Goal: Task Accomplishment & Management: Manage account settings

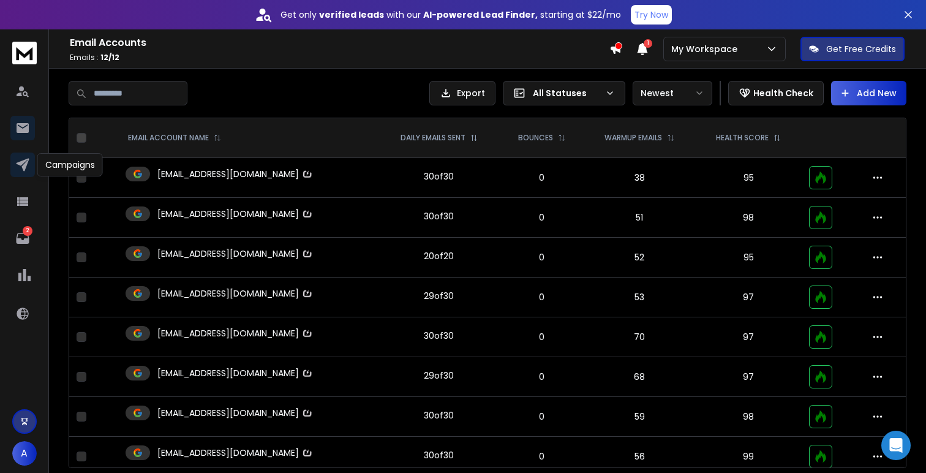
click at [15, 168] on icon at bounding box center [22, 164] width 15 height 15
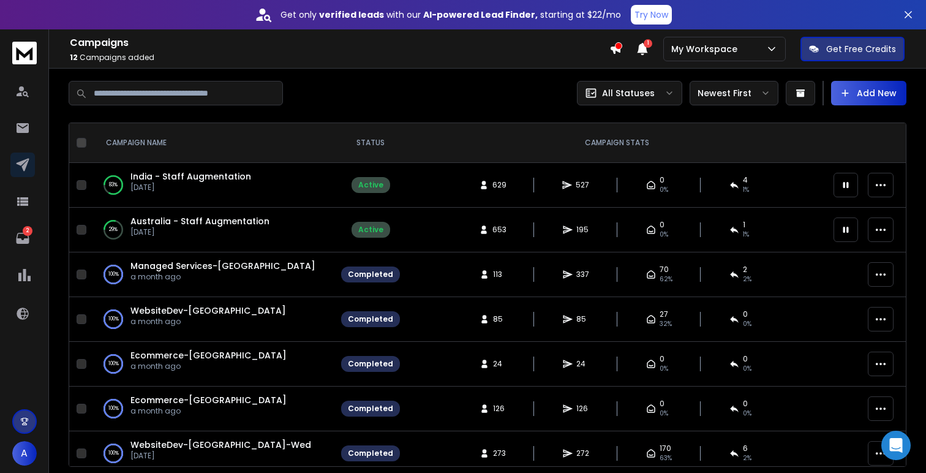
click at [197, 178] on span "India - Staff Augmentation" at bounding box center [190, 176] width 121 height 12
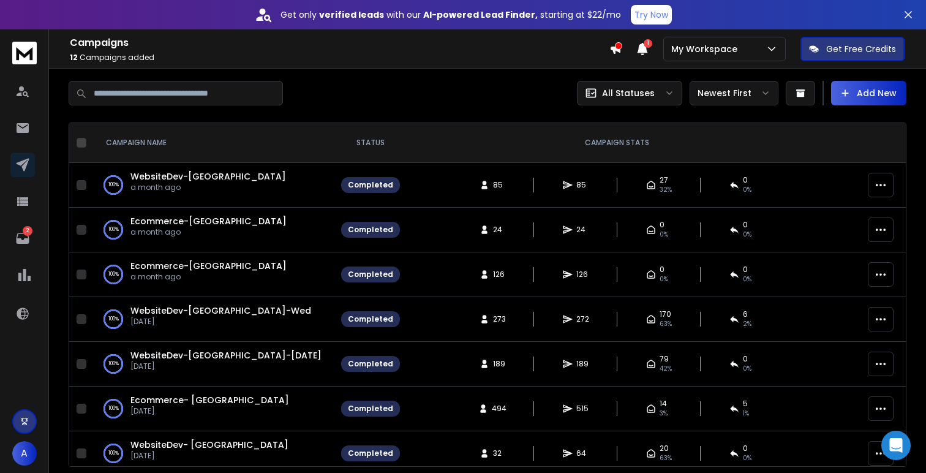
scroll to position [151, 0]
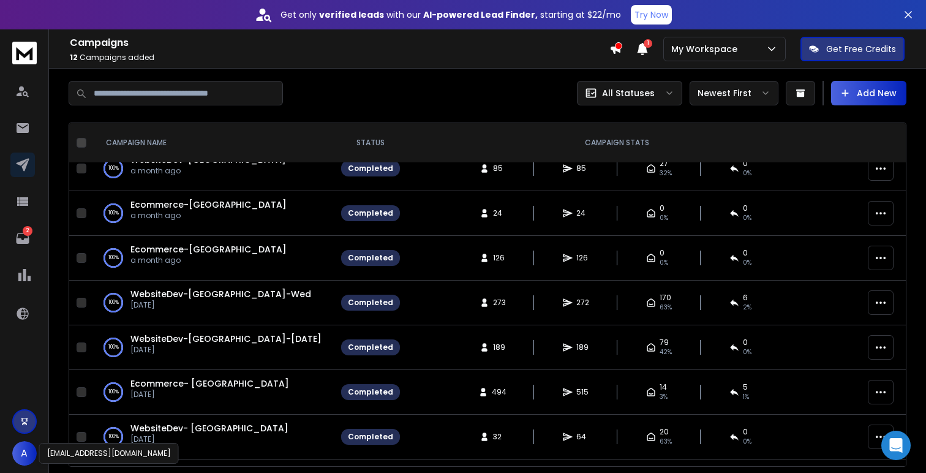
click at [21, 452] on span "A" at bounding box center [24, 453] width 25 height 25
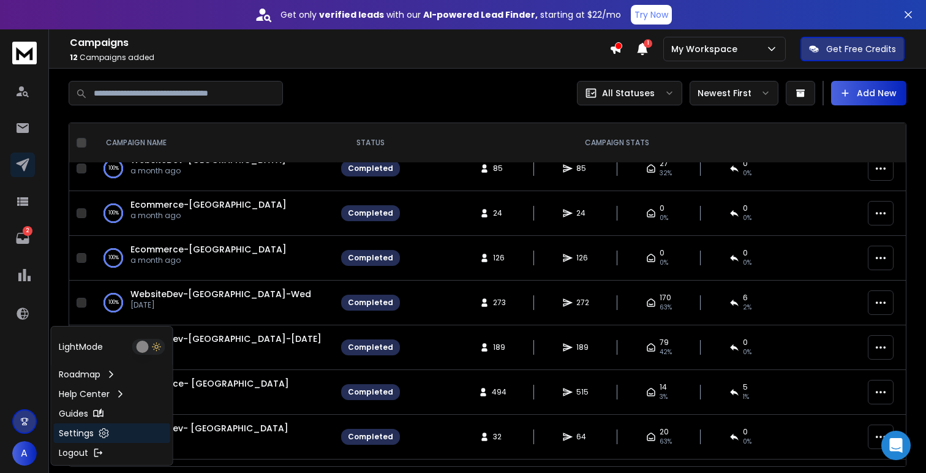
click at [75, 436] on p "Settings" at bounding box center [76, 433] width 35 height 12
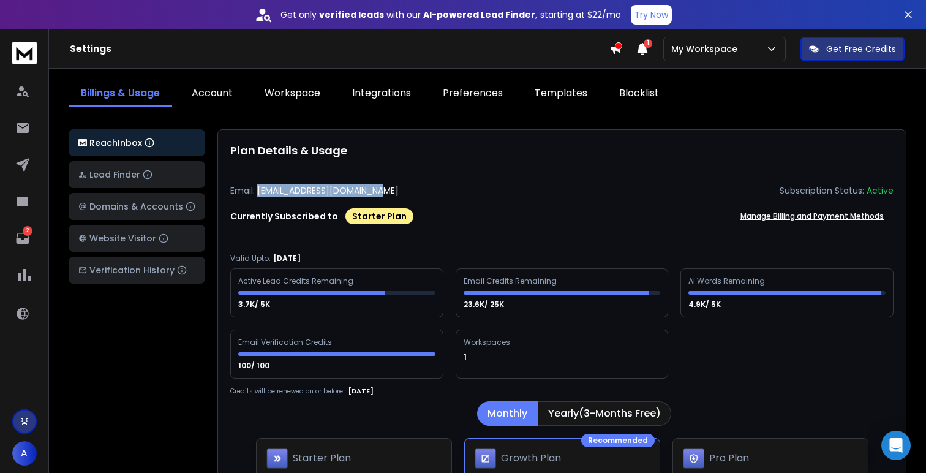
drag, startPoint x: 389, startPoint y: 190, endPoint x: 254, endPoint y: 190, distance: 135.4
click at [254, 190] on div "Email: marketing@techenhance.com Subscription Status: Active" at bounding box center [561, 190] width 663 height 12
copy p "marketing@techenhance.com"
click at [21, 162] on icon at bounding box center [22, 164] width 13 height 13
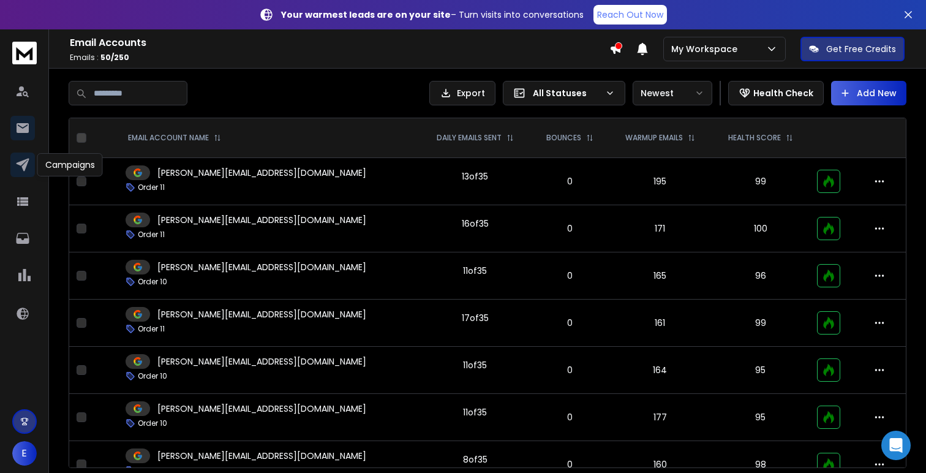
click at [17, 167] on icon at bounding box center [22, 164] width 15 height 15
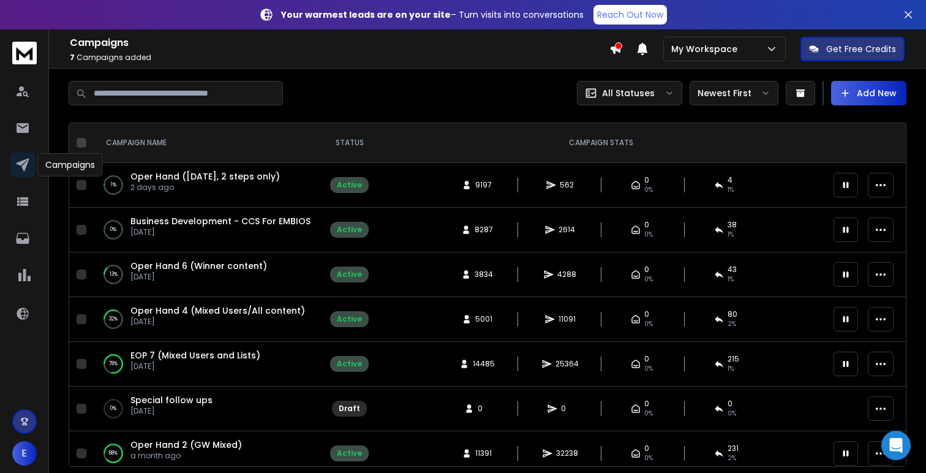
click at [141, 97] on input at bounding box center [176, 93] width 214 height 25
paste input "**********"
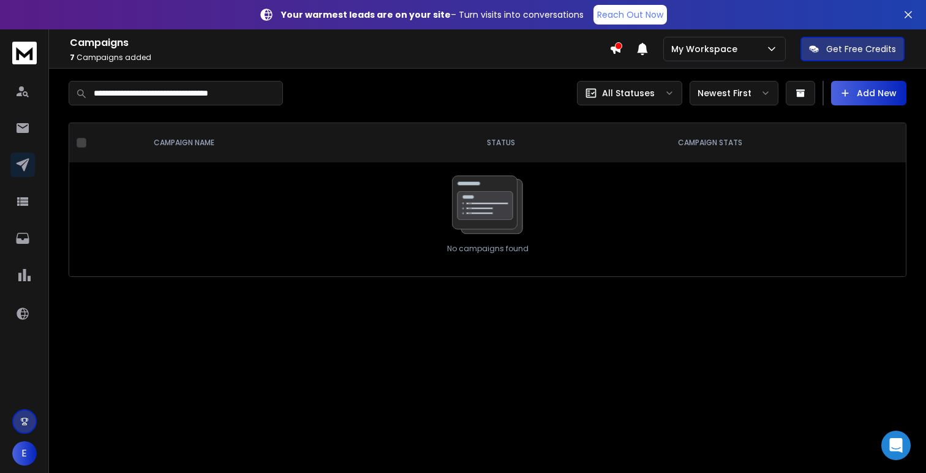
click at [93, 94] on input "**********" at bounding box center [176, 93] width 214 height 25
type input "**********"
click at [703, 34] on div "Campaigns 7 Campaigns added My Workspace Get Free Credits" at bounding box center [463, 48] width 926 height 39
click at [703, 45] on p "My Workspace" at bounding box center [706, 49] width 71 height 12
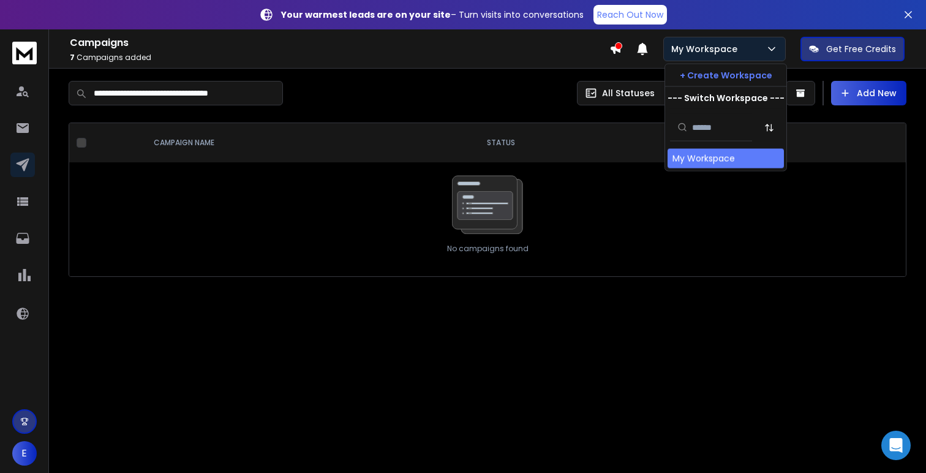
click at [703, 45] on p "My Workspace" at bounding box center [706, 49] width 71 height 12
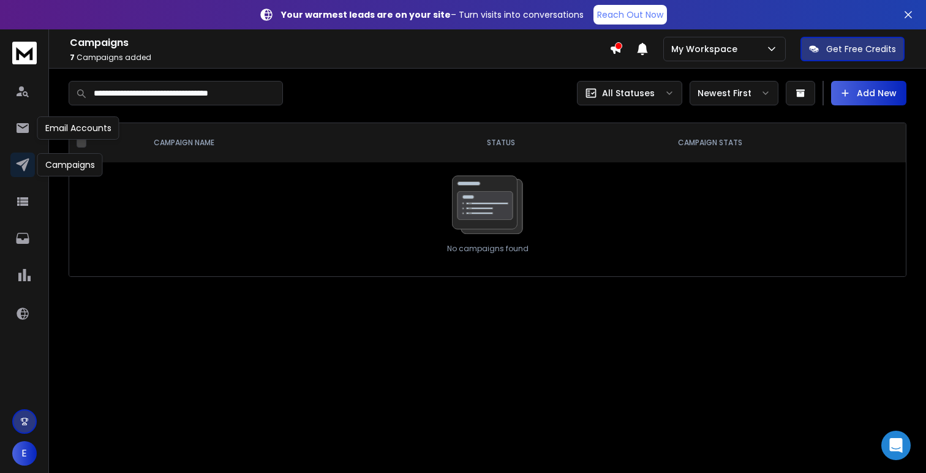
click at [23, 154] on link at bounding box center [22, 165] width 25 height 25
click at [25, 164] on icon at bounding box center [22, 164] width 13 height 13
click at [186, 96] on input "**********" at bounding box center [176, 93] width 214 height 25
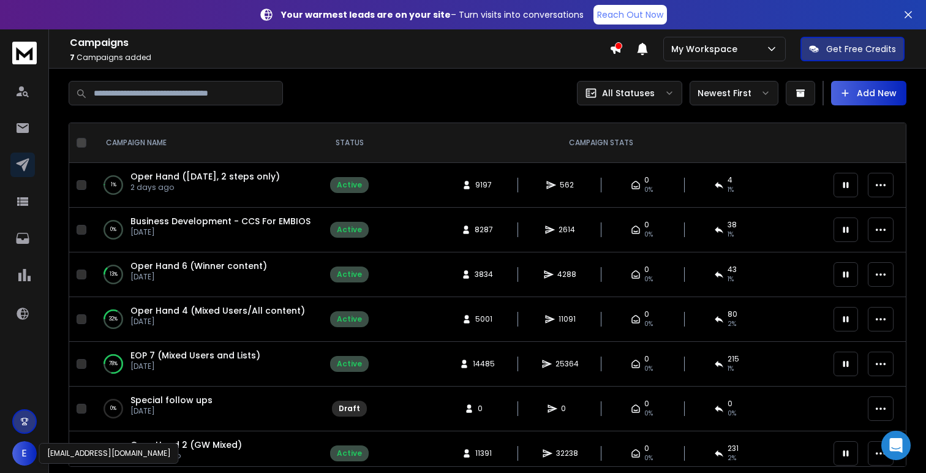
click at [20, 450] on span "E" at bounding box center [24, 453] width 25 height 25
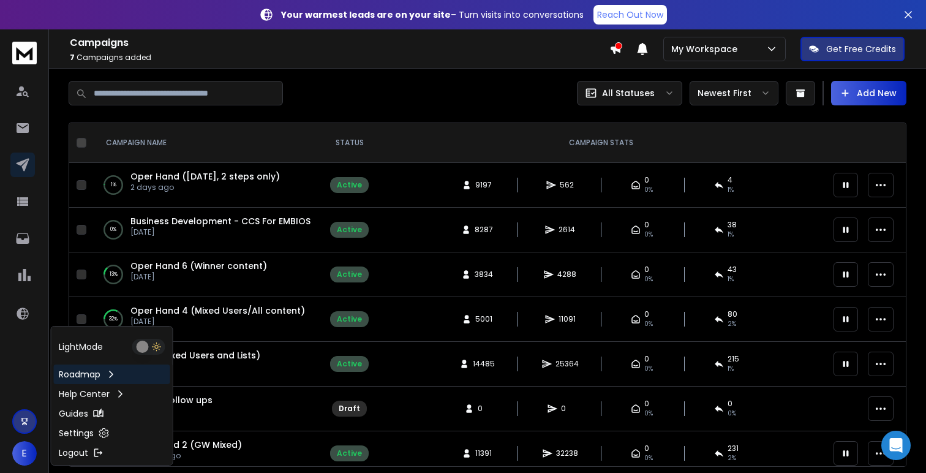
type button "on"
click at [18, 245] on icon at bounding box center [22, 238] width 15 height 15
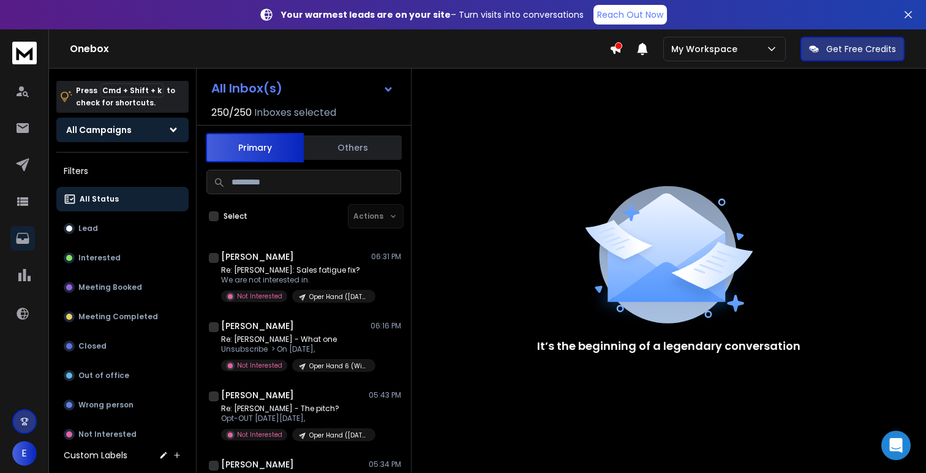
click at [122, 140] on button "All Campaigns" at bounding box center [122, 130] width 132 height 25
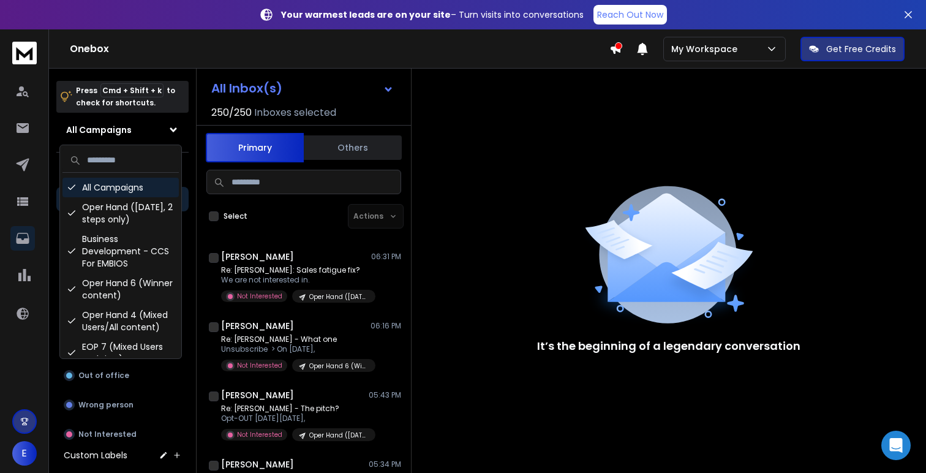
click at [120, 189] on div "All Campaigns" at bounding box center [120, 188] width 116 height 20
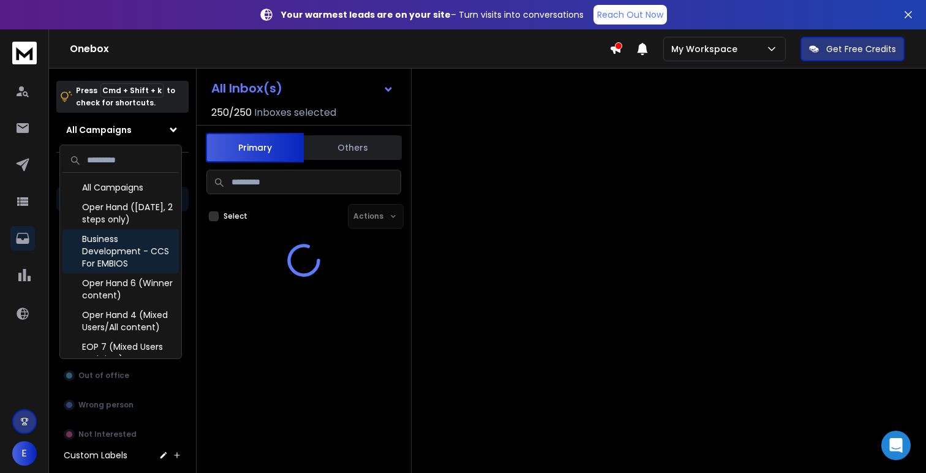
click at [113, 244] on div "Business Development - CCS For EMBIOS" at bounding box center [120, 251] width 116 height 44
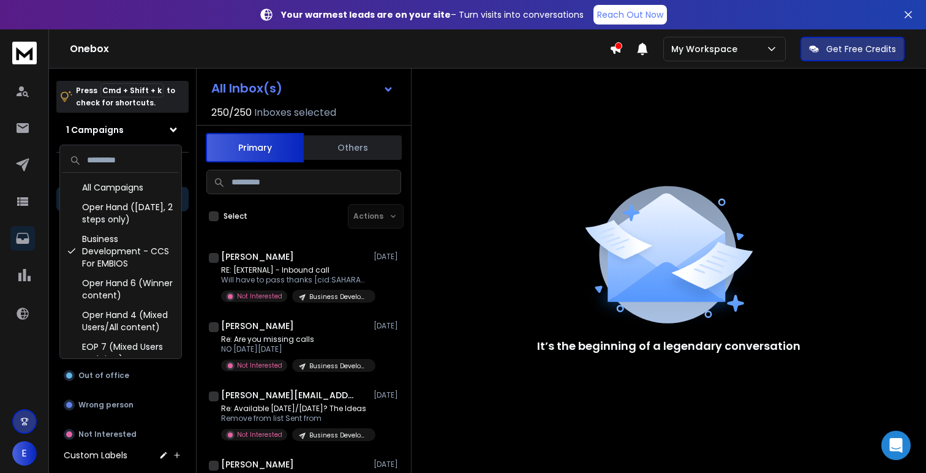
click at [445, 187] on div "It’s the beginning of a legendary conversation" at bounding box center [669, 270] width 515 height 402
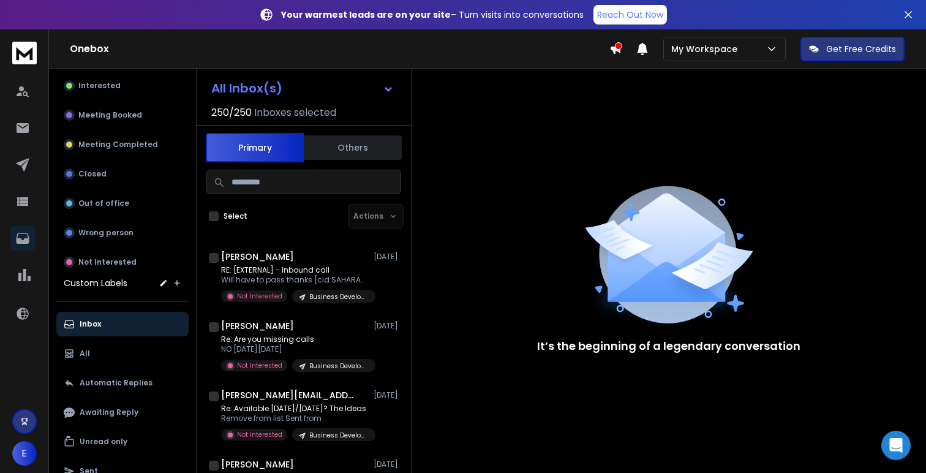
scroll to position [219, 0]
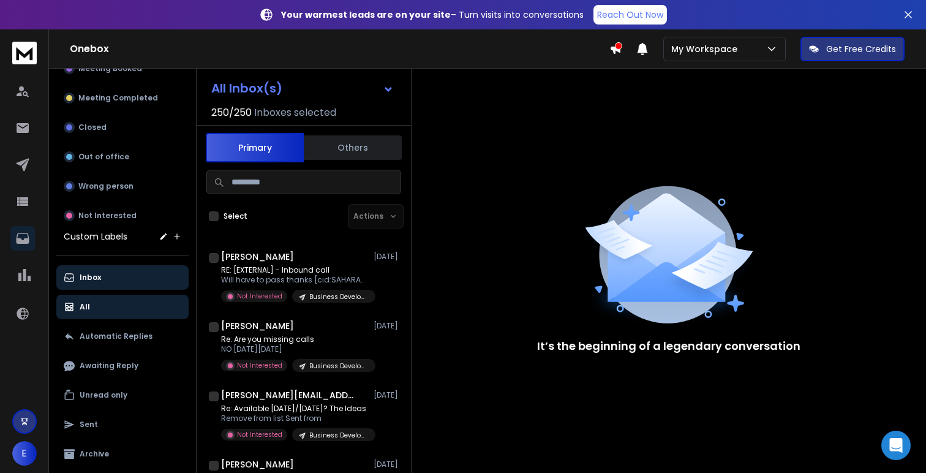
click at [123, 303] on button "All" at bounding box center [122, 307] width 132 height 25
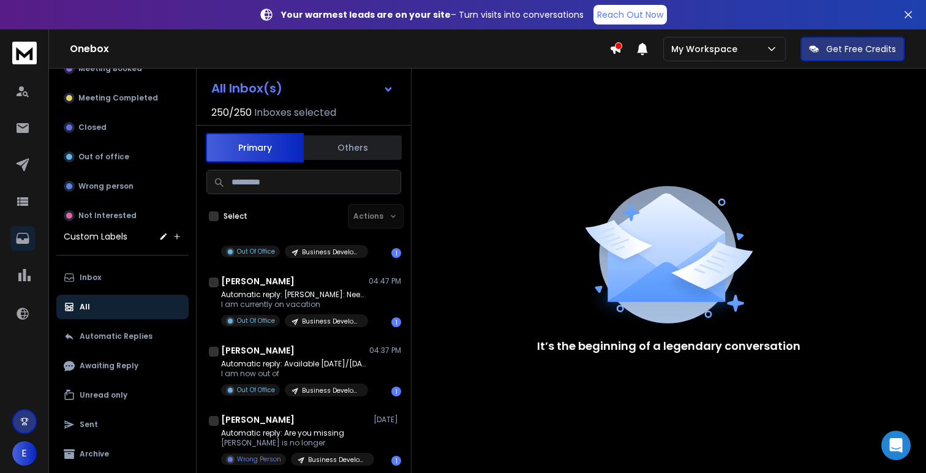
scroll to position [603, 0]
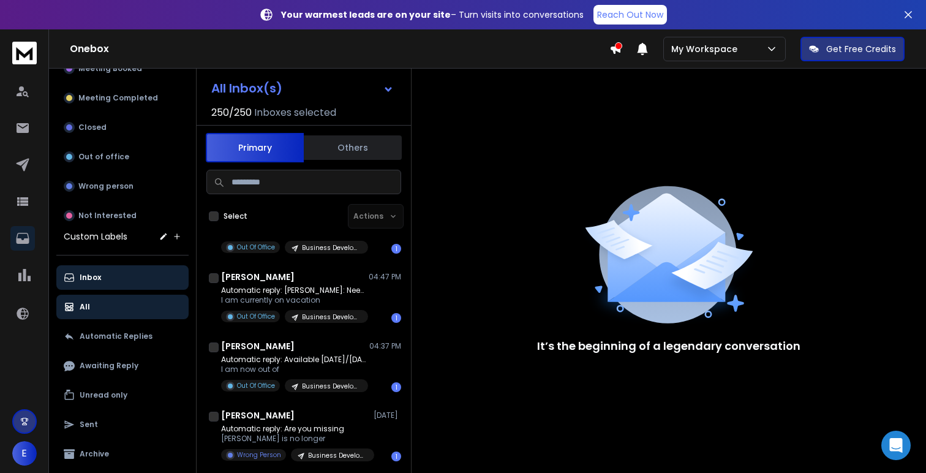
click at [119, 276] on button "Inbox" at bounding box center [122, 277] width 132 height 25
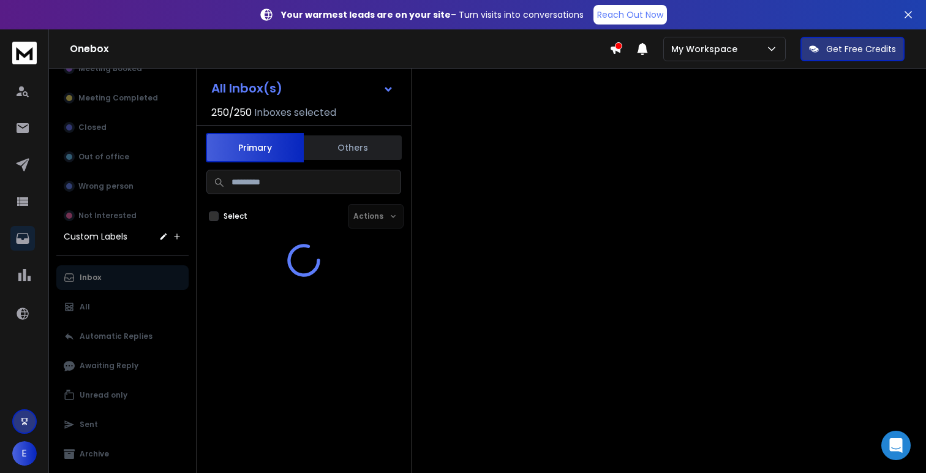
click at [139, 300] on div "Inbox All Automatic Replies Awaiting Reply Unread only Sent Archive" at bounding box center [122, 380] width 132 height 230
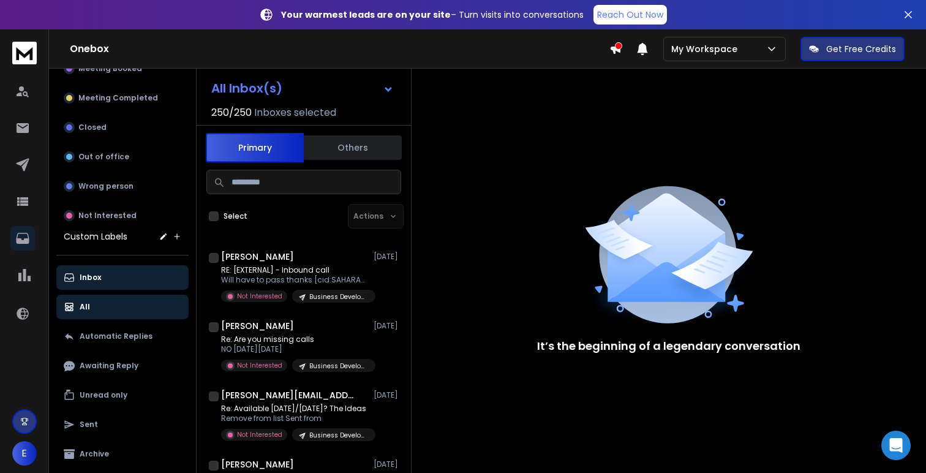
click at [107, 312] on button "All" at bounding box center [122, 307] width 132 height 25
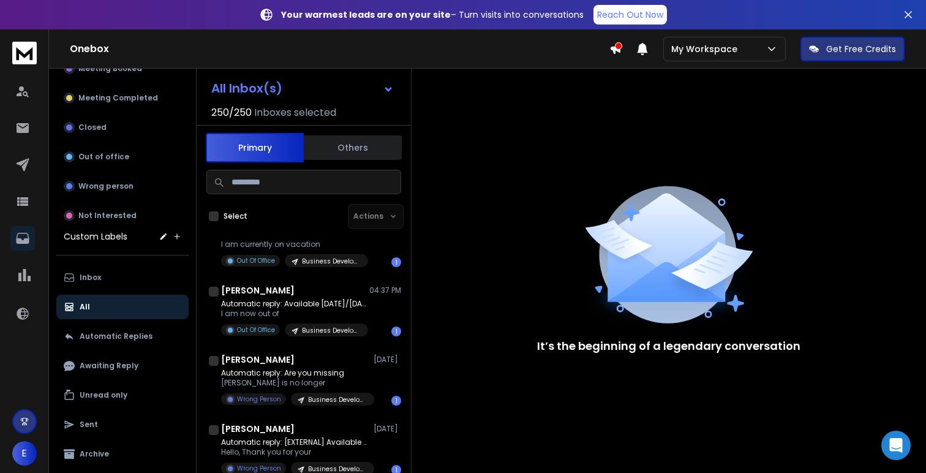
scroll to position [671, 0]
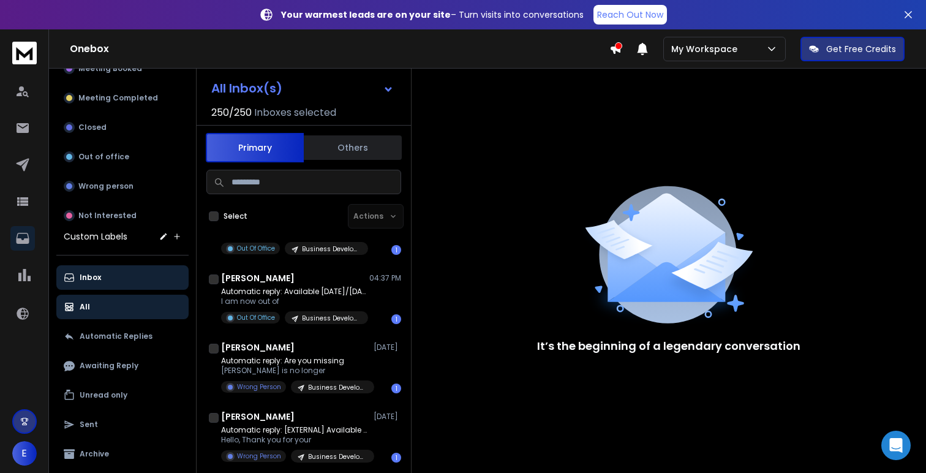
click at [87, 287] on button "Inbox" at bounding box center [122, 277] width 132 height 25
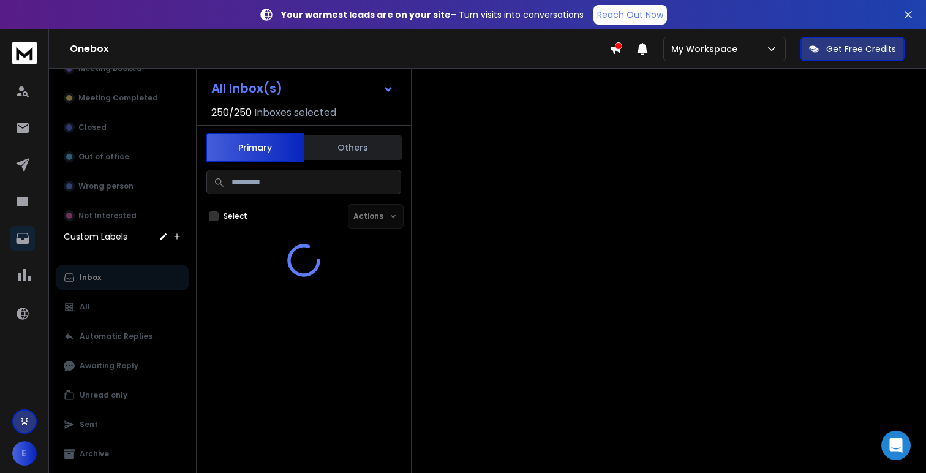
scroll to position [0, 0]
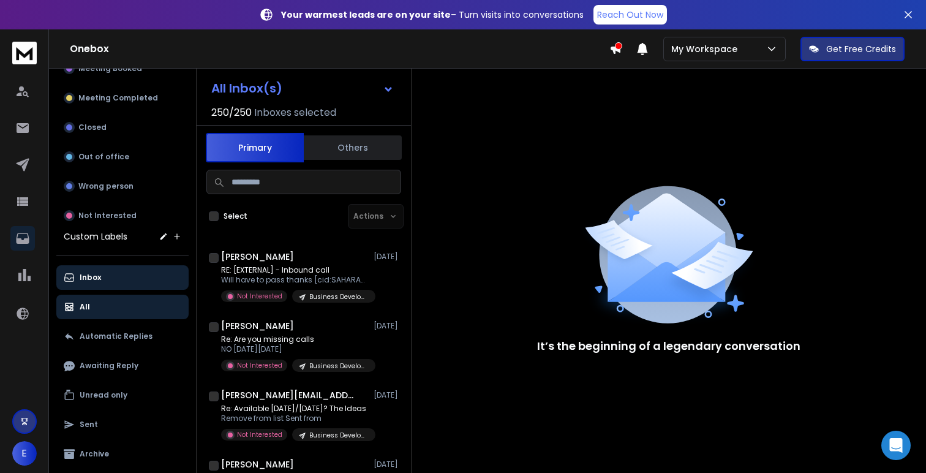
click at [129, 306] on button "All" at bounding box center [122, 307] width 132 height 25
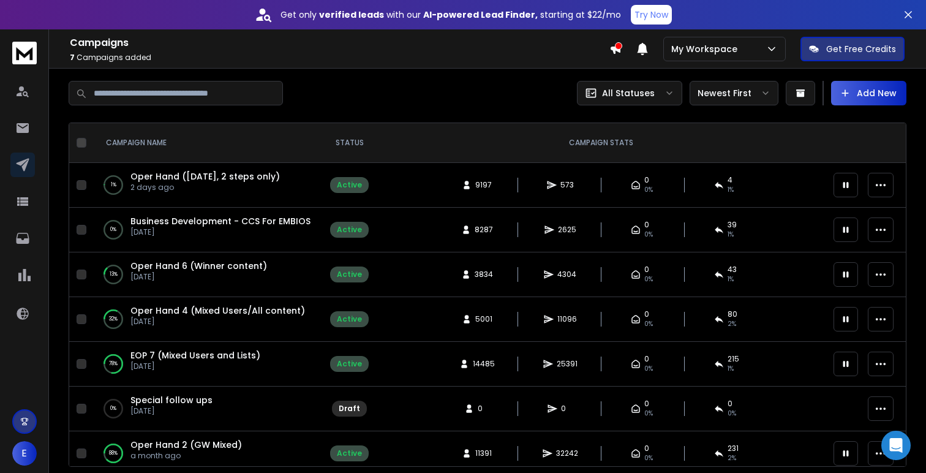
click at [214, 222] on span "Business Development - CCS For EMBIOS" at bounding box center [220, 221] width 180 height 12
